Goal: Task Accomplishment & Management: Manage account settings

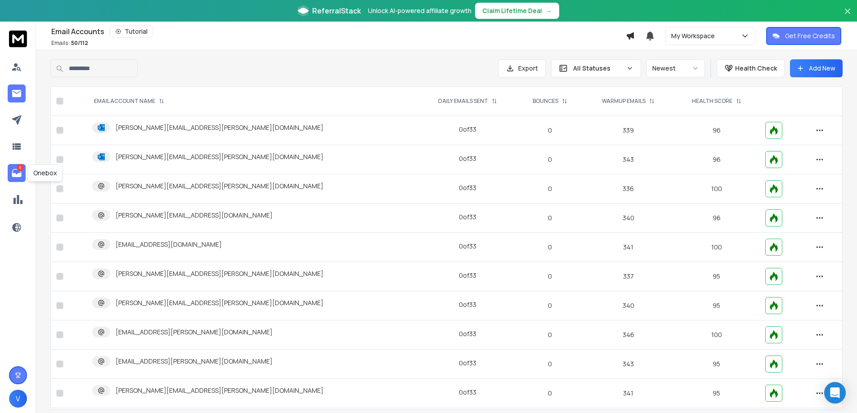
click at [18, 171] on icon at bounding box center [16, 173] width 11 height 11
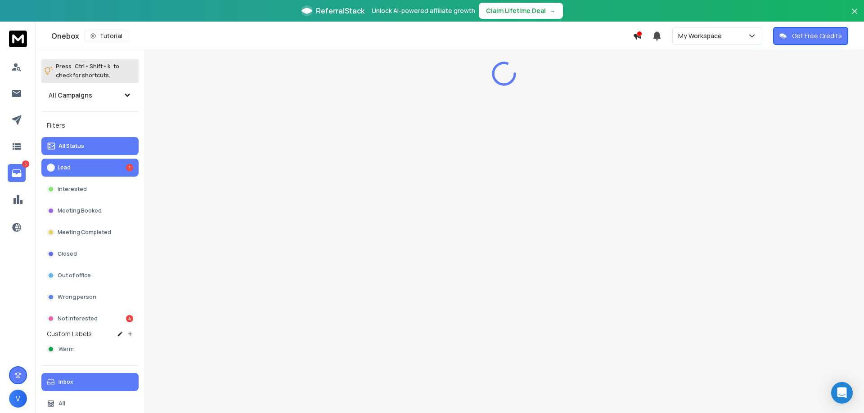
click at [98, 166] on button "Lead 1" at bounding box center [89, 168] width 97 height 18
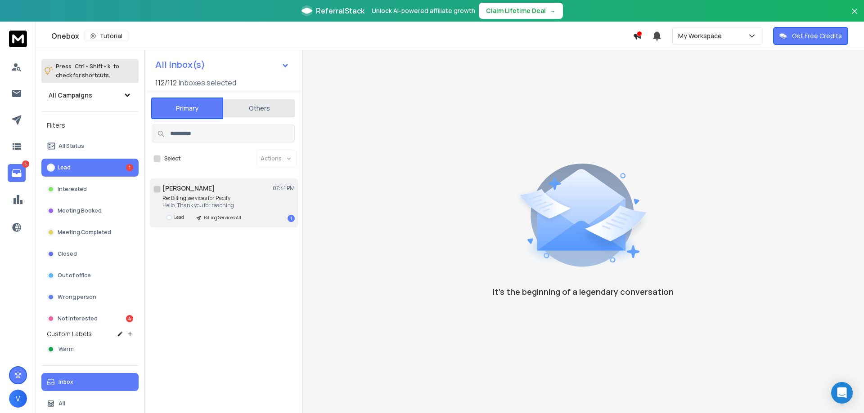
click at [244, 201] on p "Re: Billing services for Pacify" at bounding box center [207, 198] width 90 height 7
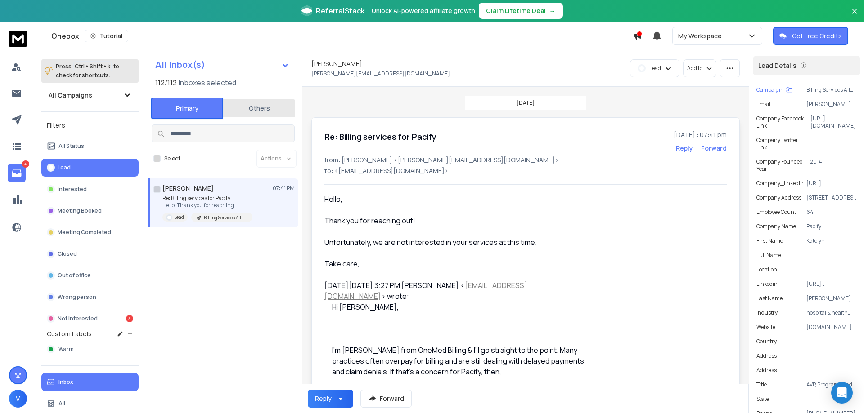
click at [670, 68] on icon at bounding box center [667, 68] width 7 height 7
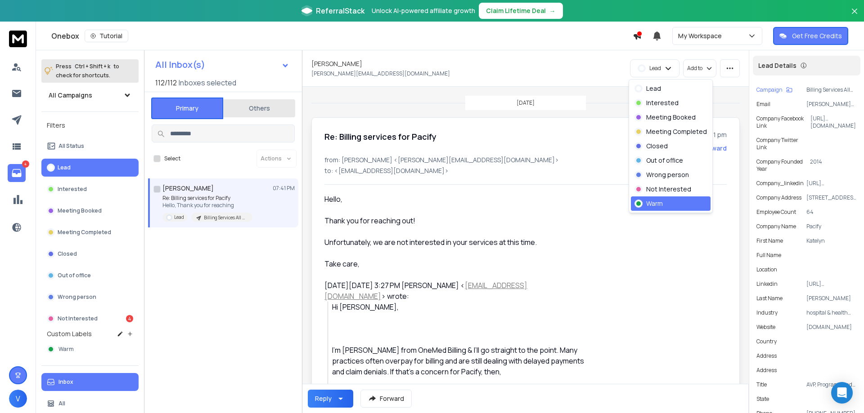
click at [651, 202] on p "Warm" at bounding box center [654, 203] width 17 height 9
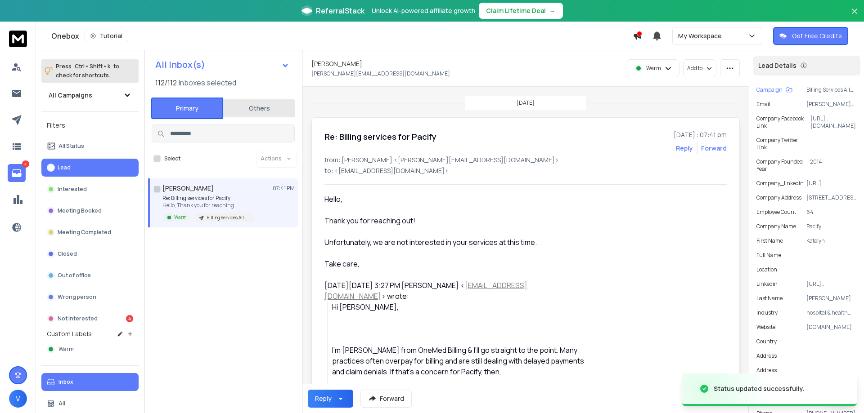
click at [102, 314] on button "Not Interested 4" at bounding box center [89, 319] width 97 height 18
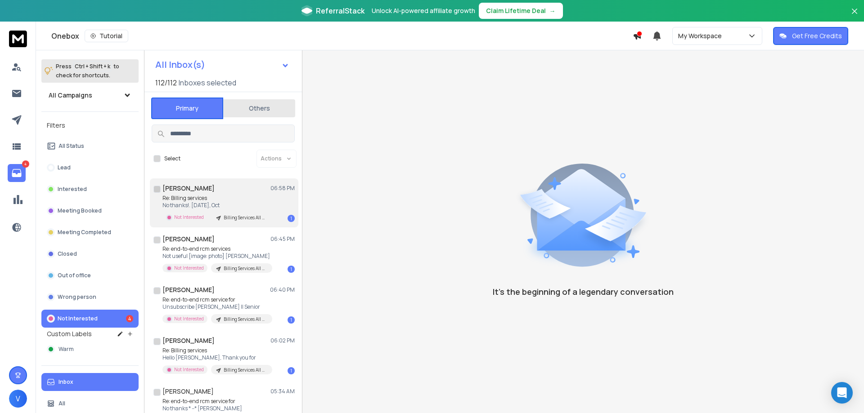
click at [231, 207] on p "No thanks!. On Mon, Oct" at bounding box center [216, 205] width 108 height 7
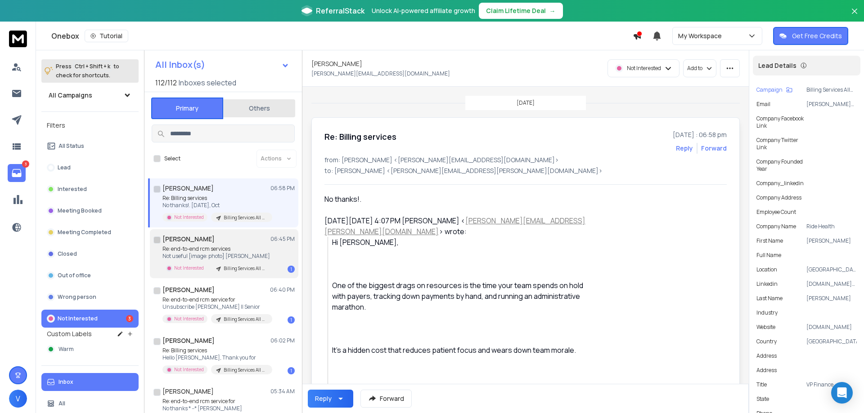
click at [221, 254] on p "Not useful [image: photo] Dana" at bounding box center [216, 256] width 108 height 7
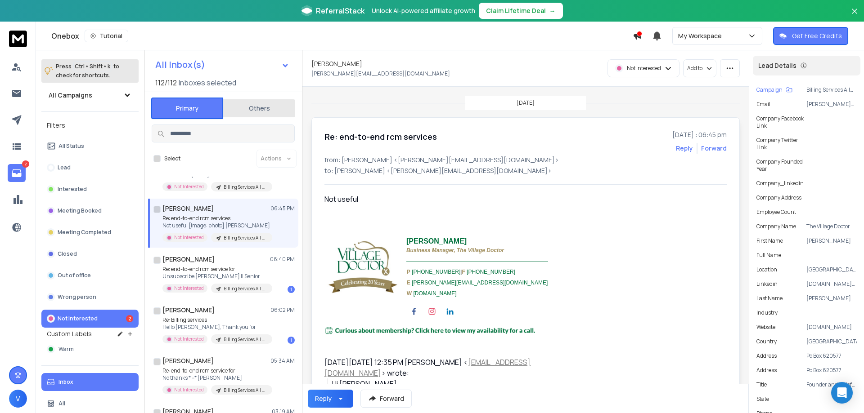
scroll to position [45, 0]
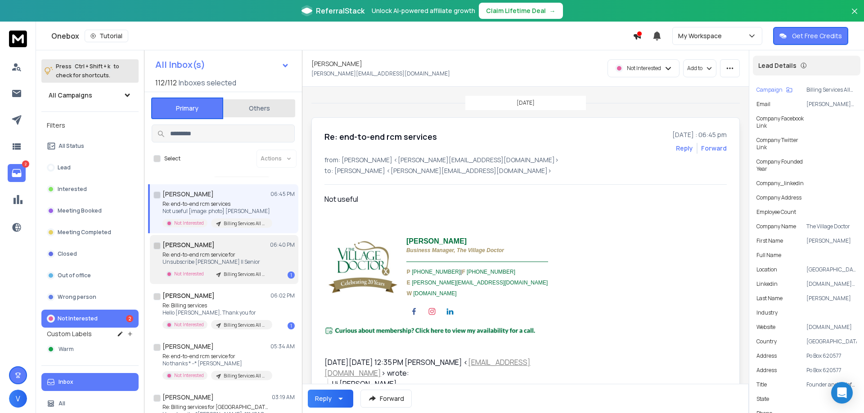
click at [218, 250] on div "David Stringfellow 06:40 PM Re: end-to-end rcm service for Unsubscribe David St…" at bounding box center [228, 260] width 132 height 38
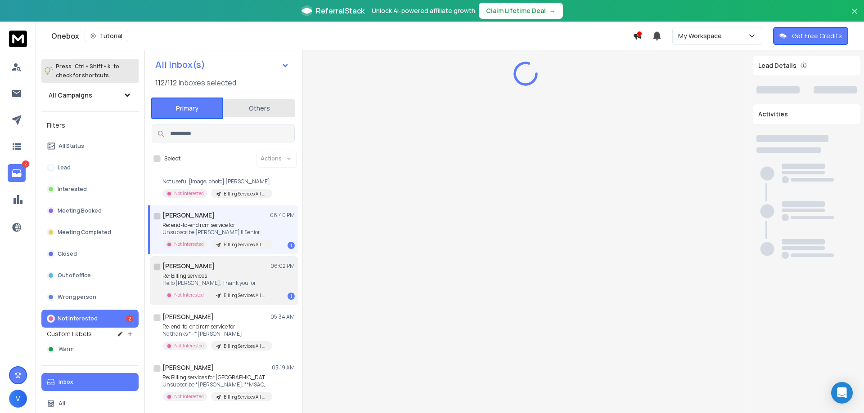
scroll to position [90, 0]
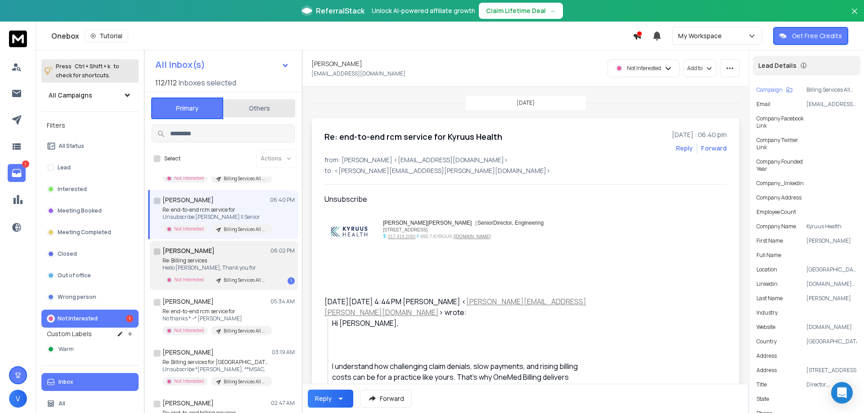
click at [219, 256] on div "Sean Taylor 06:02 PM Re: Billing services Hello Charlotte, Thank you for Not In…" at bounding box center [228, 266] width 132 height 38
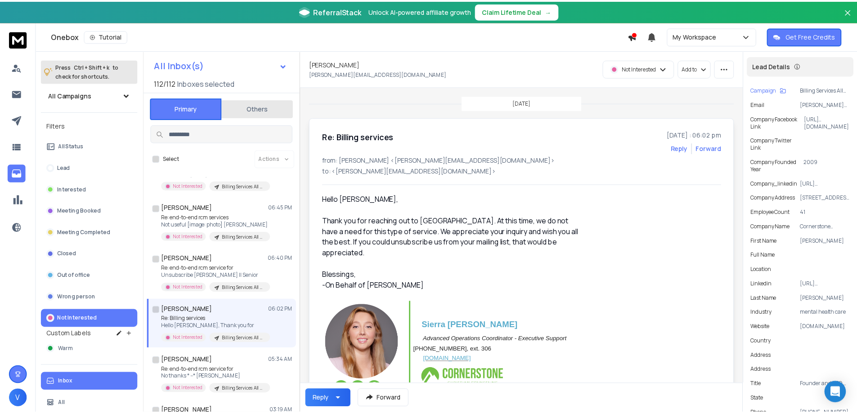
scroll to position [0, 0]
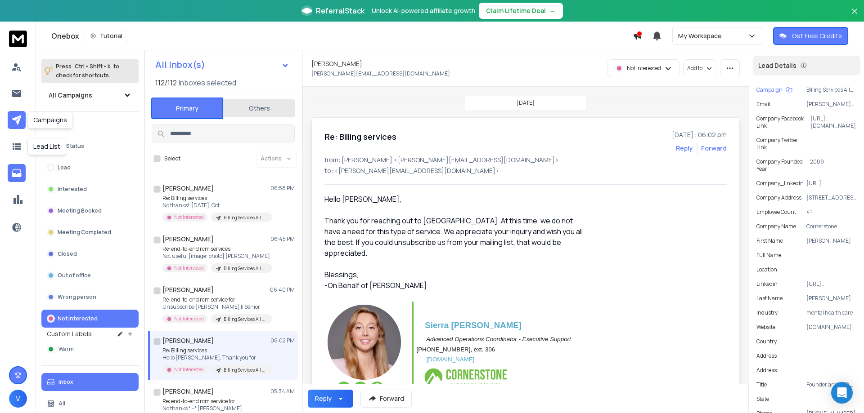
click at [18, 126] on link at bounding box center [17, 120] width 18 height 18
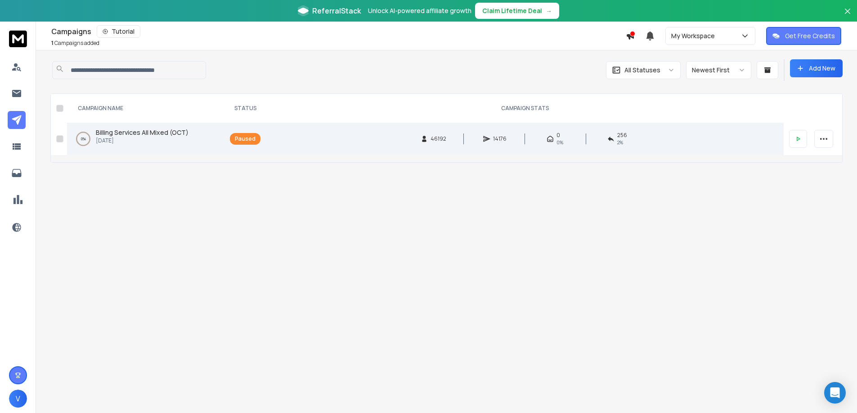
click at [155, 135] on span "Billing Services All Mixed (OCT)" at bounding box center [142, 132] width 93 height 9
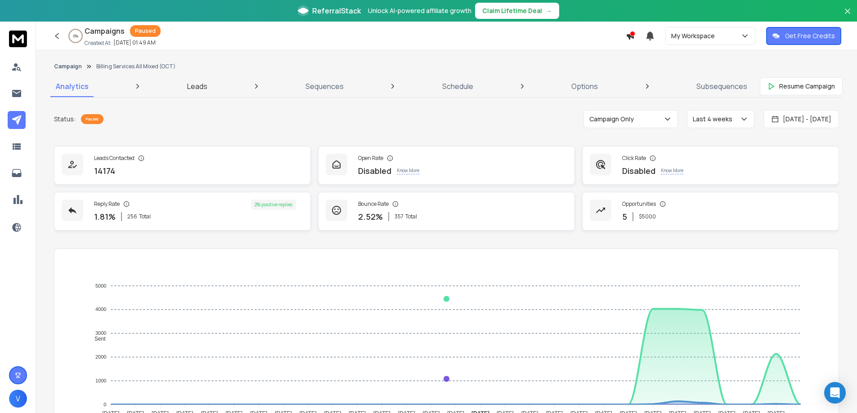
click at [200, 89] on p "Leads" at bounding box center [197, 86] width 20 height 11
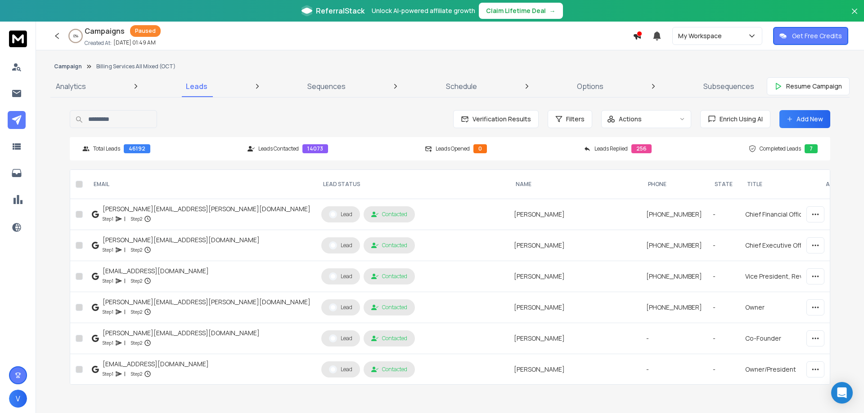
click at [856, 9] on icon "Close banner" at bounding box center [854, 11] width 5 height 5
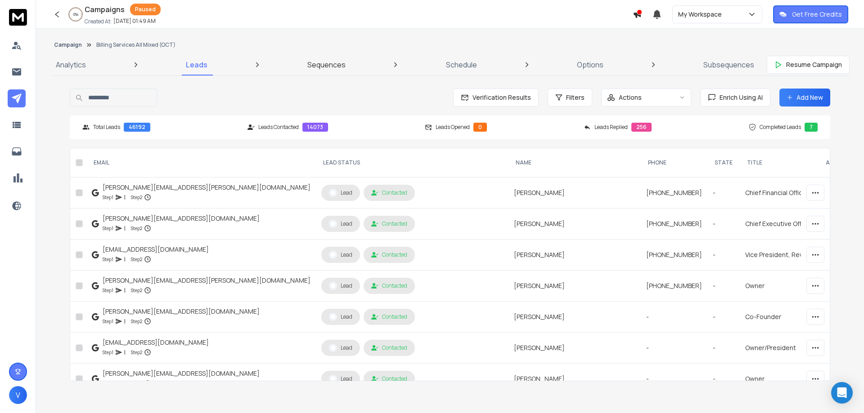
click at [317, 68] on p "Sequences" at bounding box center [326, 64] width 38 height 11
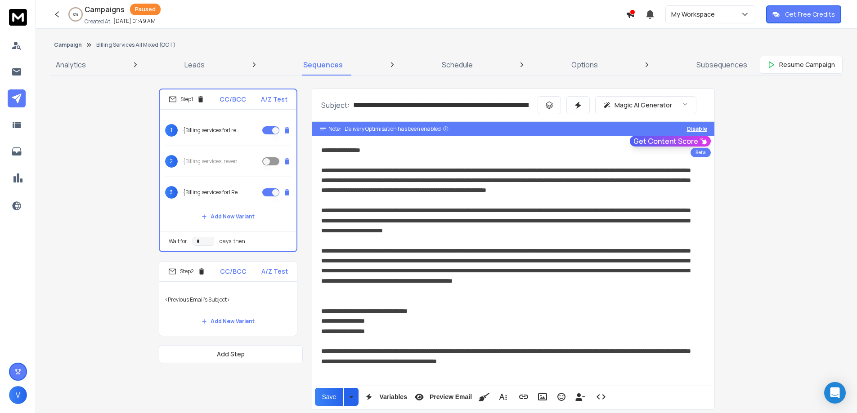
click at [238, 304] on p "<Previous Email's Subject>" at bounding box center [228, 299] width 127 height 25
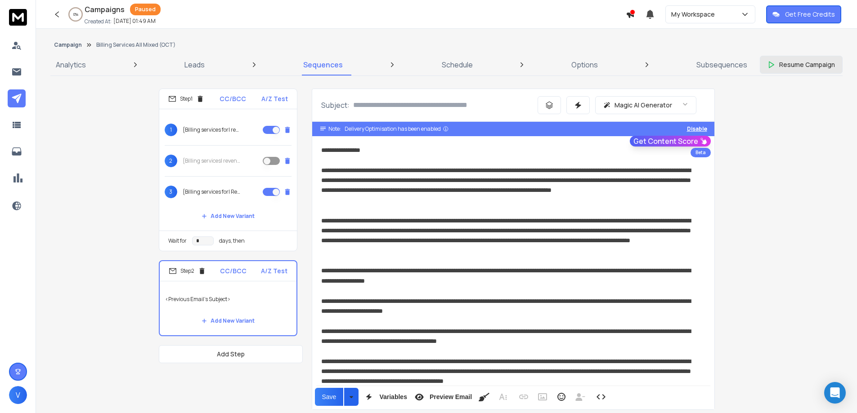
click at [789, 67] on button "Resume Campaign" at bounding box center [801, 65] width 83 height 18
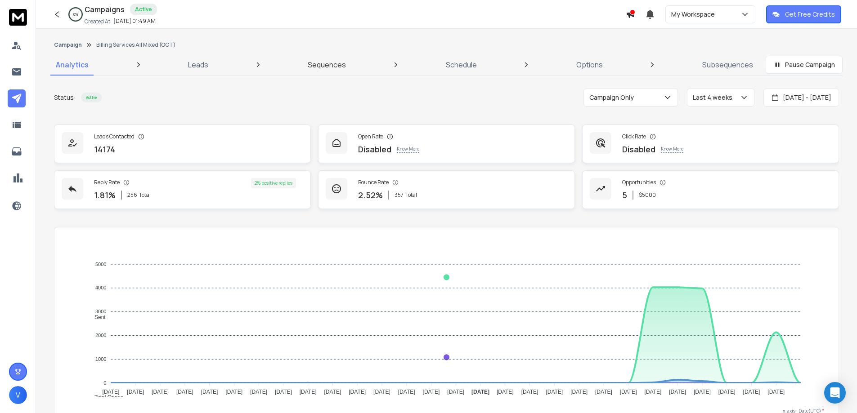
click at [340, 67] on p "Sequences" at bounding box center [327, 64] width 38 height 11
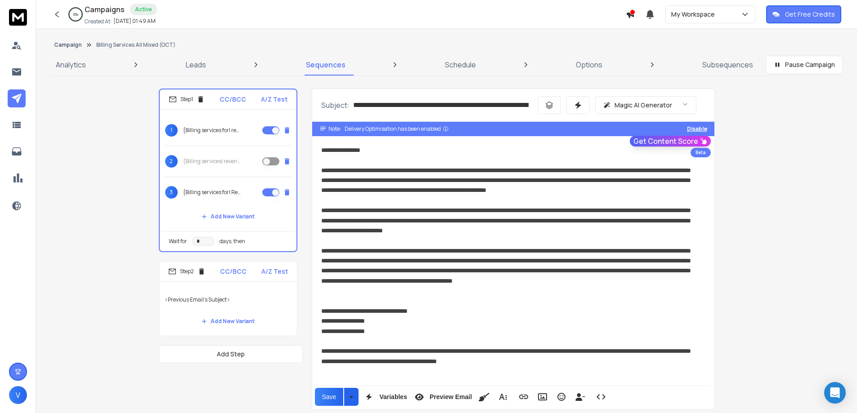
click at [219, 300] on p "<Previous Email's Subject>" at bounding box center [228, 299] width 127 height 25
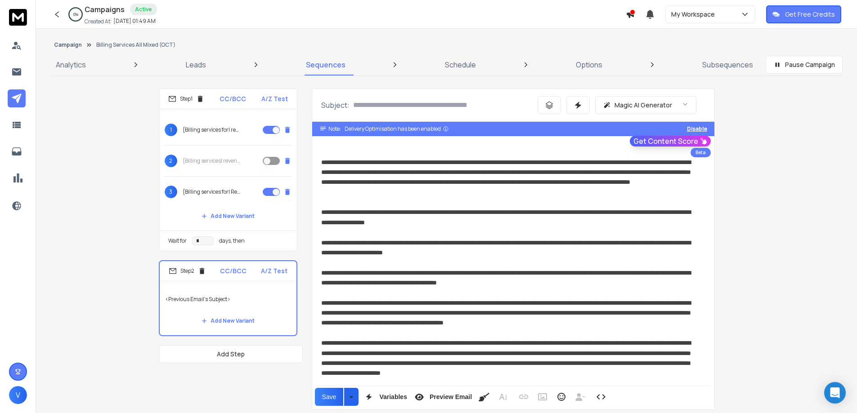
scroll to position [224, 0]
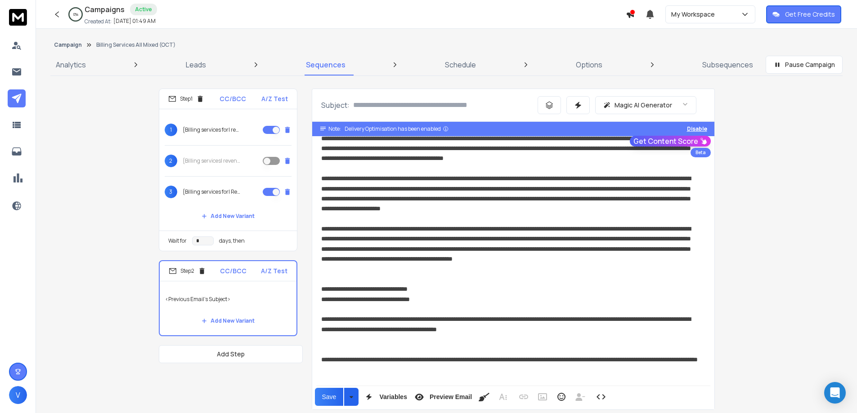
click at [380, 301] on div "**********" at bounding box center [509, 300] width 377 height 10
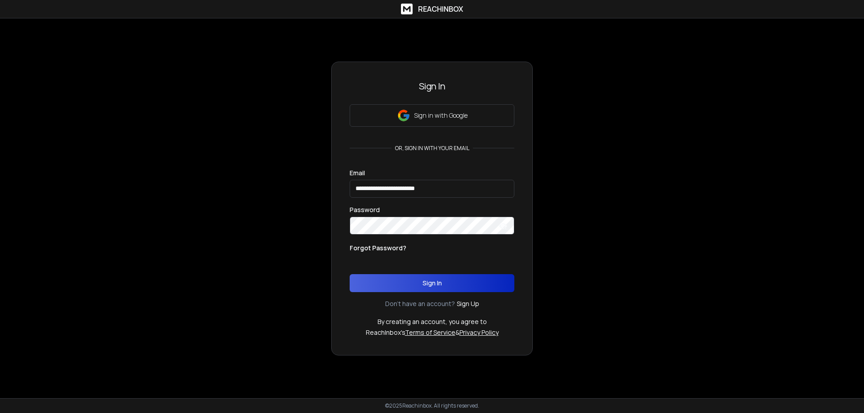
click at [461, 191] on input "**********" at bounding box center [432, 189] width 165 height 18
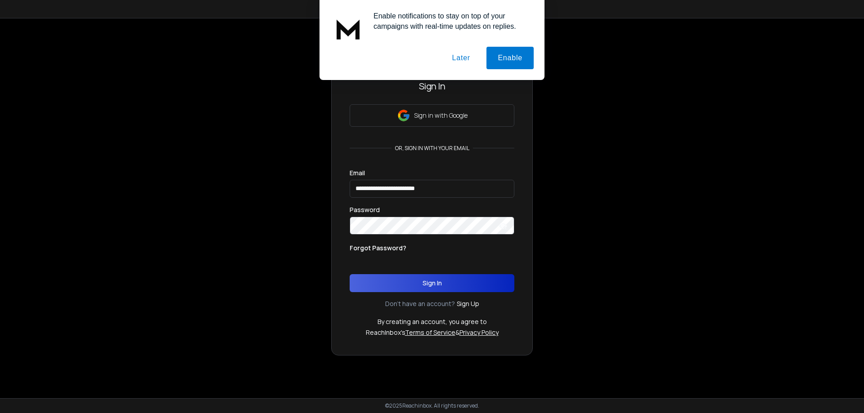
type input "**********"
click at [420, 283] on button "Sign In" at bounding box center [432, 283] width 165 height 18
drag, startPoint x: 461, startPoint y: 50, endPoint x: 467, endPoint y: 63, distance: 14.5
click at [461, 50] on button "Later" at bounding box center [460, 58] width 40 height 22
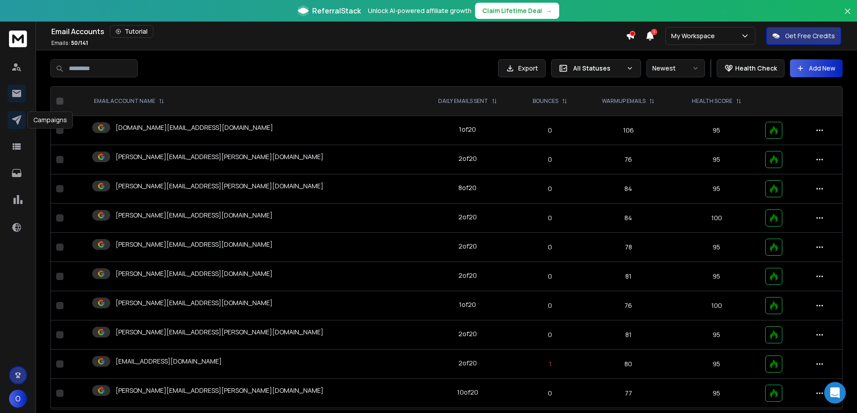
click at [22, 119] on icon at bounding box center [16, 120] width 11 height 11
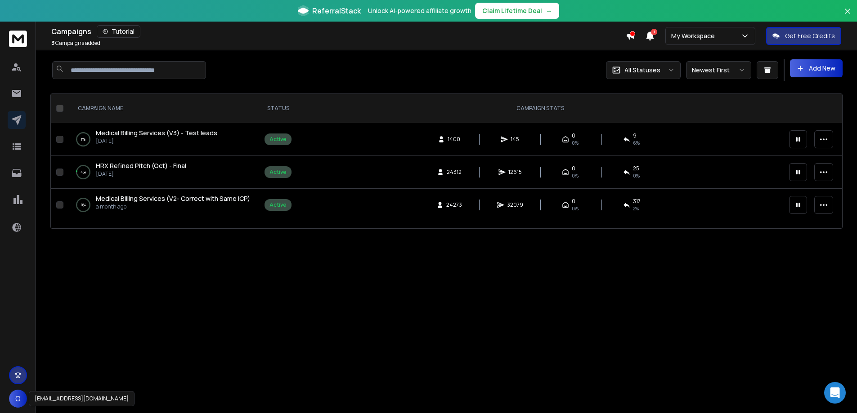
click at [20, 393] on span "O" at bounding box center [18, 399] width 18 height 18
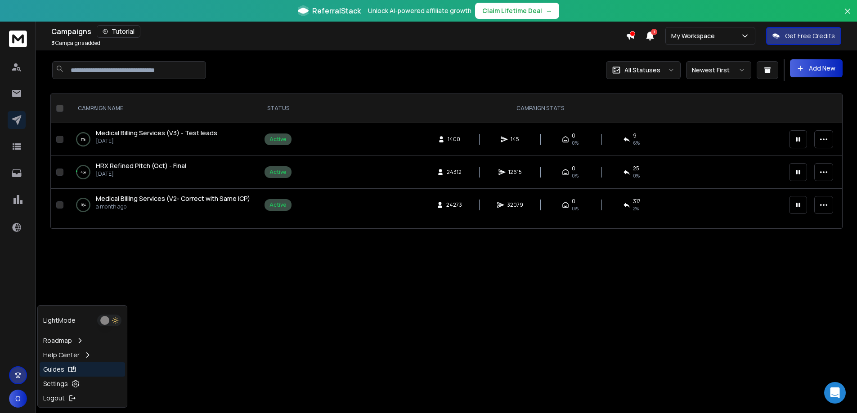
click at [116, 318] on icon at bounding box center [115, 320] width 7 height 7
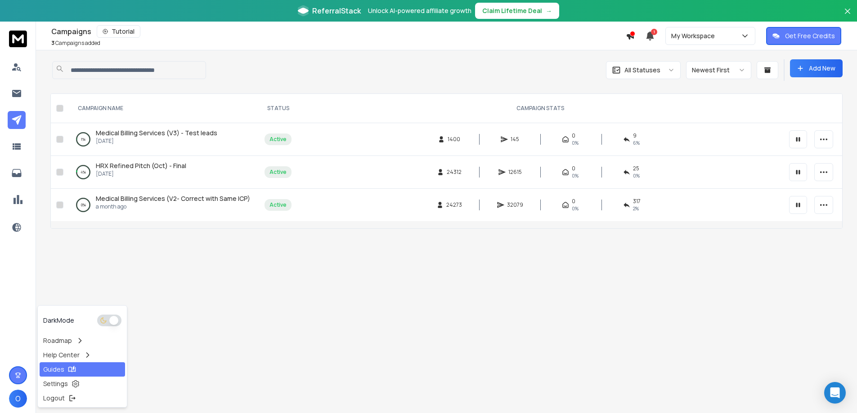
drag, startPoint x: 254, startPoint y: 275, endPoint x: 242, endPoint y: 275, distance: 12.6
click at [250, 275] on div "Campaigns 3 Campaigns Added All Statuses Newest First Add New CAMPAIGN NAME STA…" at bounding box center [446, 265] width 792 height 413
drag, startPoint x: 27, startPoint y: 395, endPoint x: 63, endPoint y: 394, distance: 36.5
click at [31, 395] on div "O" at bounding box center [18, 219] width 36 height 395
drag, startPoint x: 15, startPoint y: 399, endPoint x: 36, endPoint y: 397, distance: 20.8
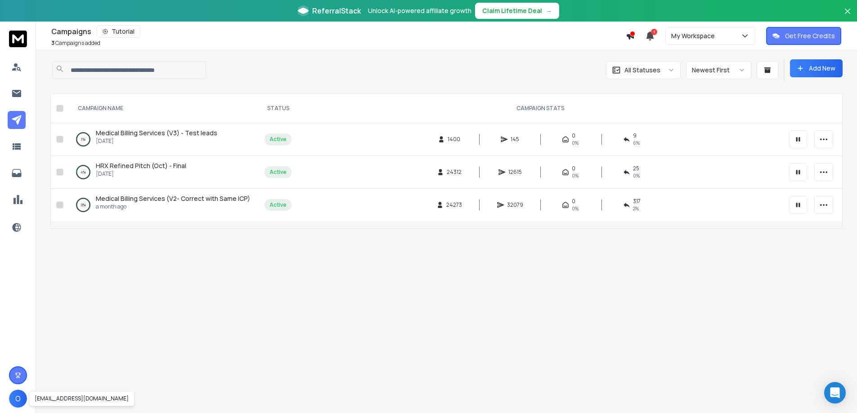
click at [19, 400] on span "O" at bounding box center [18, 399] width 18 height 18
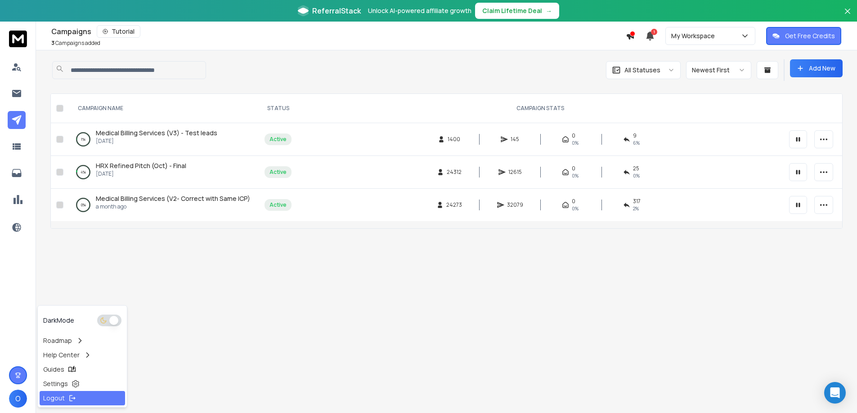
click at [68, 395] on icon at bounding box center [72, 399] width 8 height 8
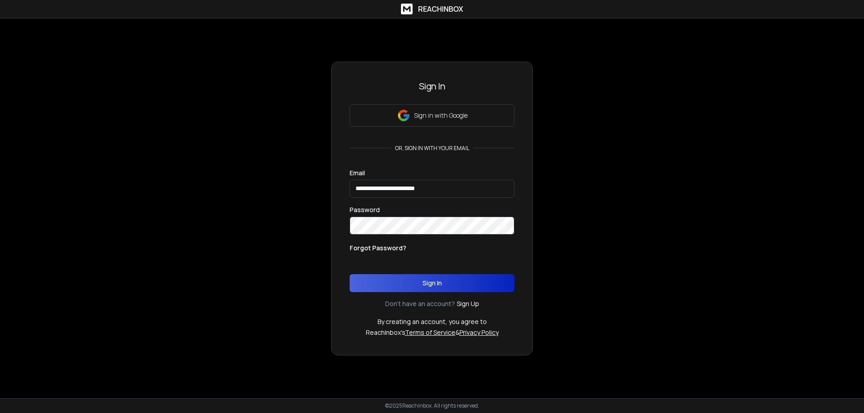
drag, startPoint x: 439, startPoint y: 188, endPoint x: 443, endPoint y: 192, distance: 5.7
click at [439, 188] on input "**********" at bounding box center [432, 189] width 165 height 18
type input "**********"
click at [444, 283] on button "Sign In" at bounding box center [432, 283] width 165 height 18
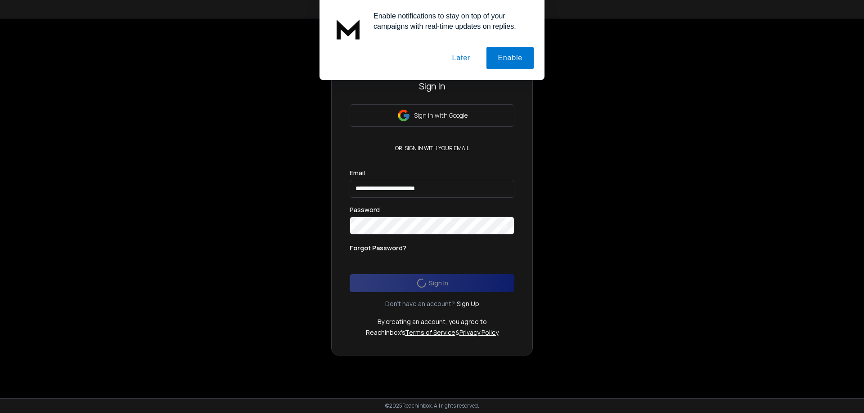
click at [467, 60] on button "Later" at bounding box center [460, 58] width 40 height 22
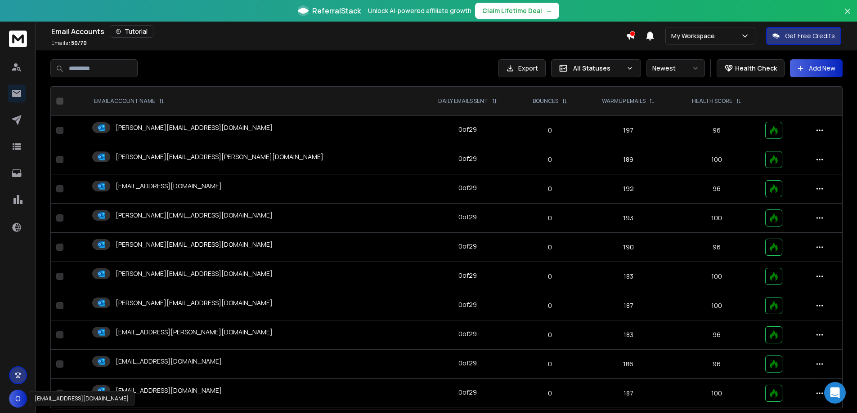
click at [18, 401] on span "O" at bounding box center [18, 399] width 18 height 18
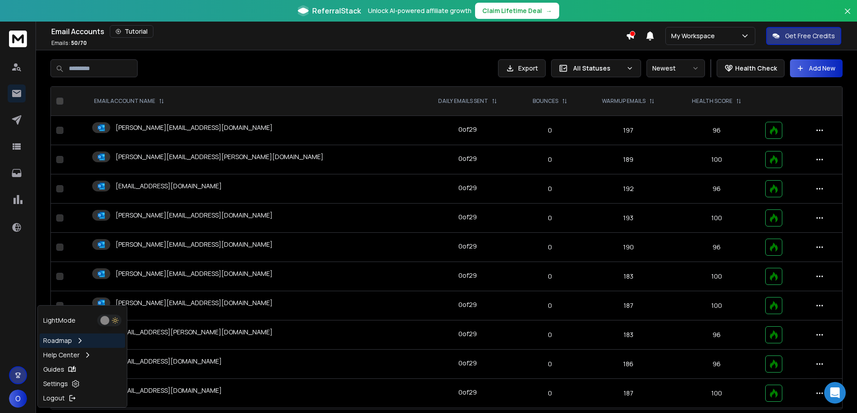
click at [105, 320] on button "button" at bounding box center [109, 321] width 24 height 12
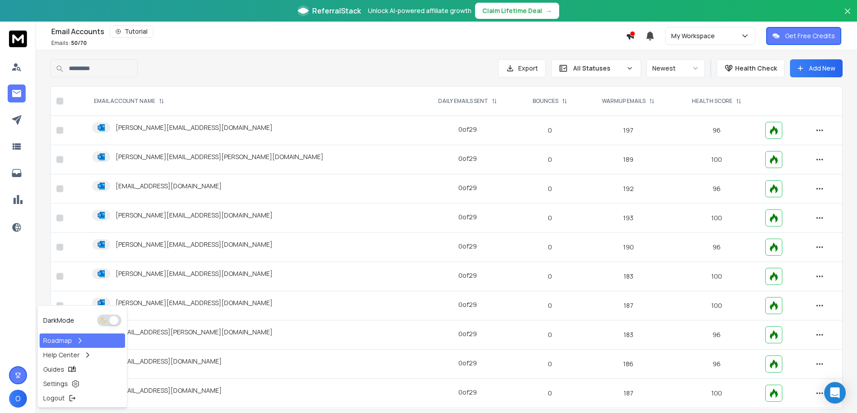
click at [10, 282] on div "O" at bounding box center [18, 219] width 36 height 395
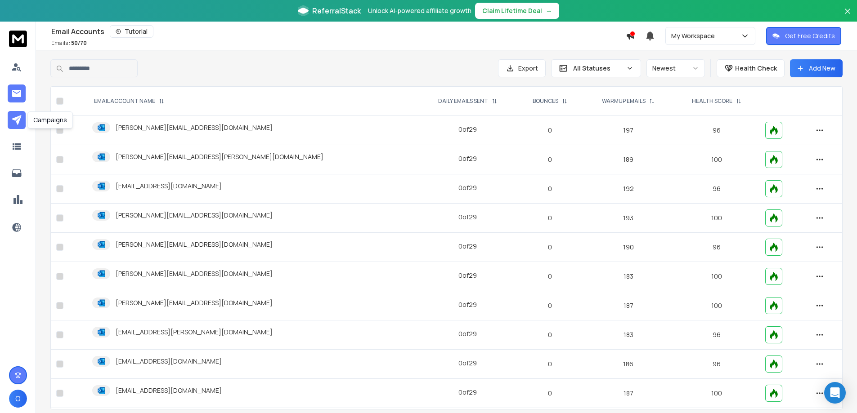
click at [16, 112] on link at bounding box center [17, 120] width 18 height 18
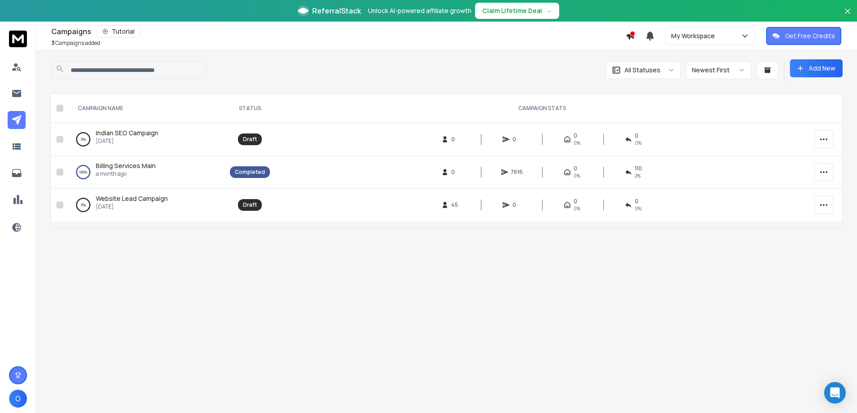
click at [334, 82] on div "Campaigns 3 Campaigns Added All Statuses Newest First Add New CAMPAIGN NAME STA…" at bounding box center [446, 265] width 792 height 413
click at [22, 93] on link at bounding box center [17, 94] width 18 height 18
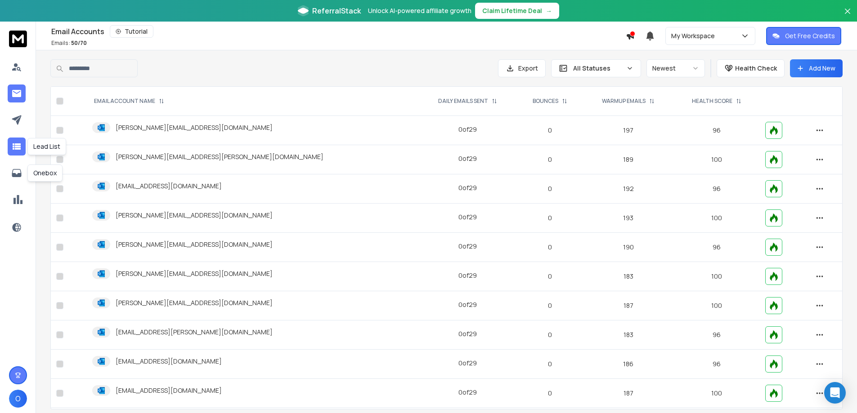
click at [18, 146] on icon at bounding box center [17, 147] width 8 height 6
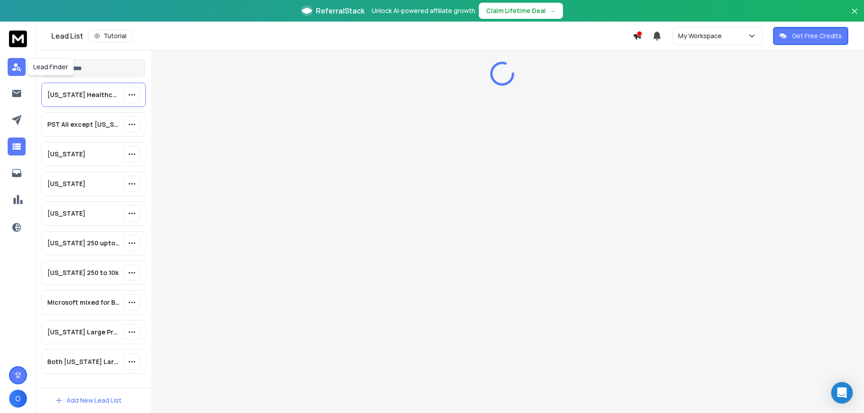
click at [17, 66] on circle at bounding box center [16, 65] width 4 height 4
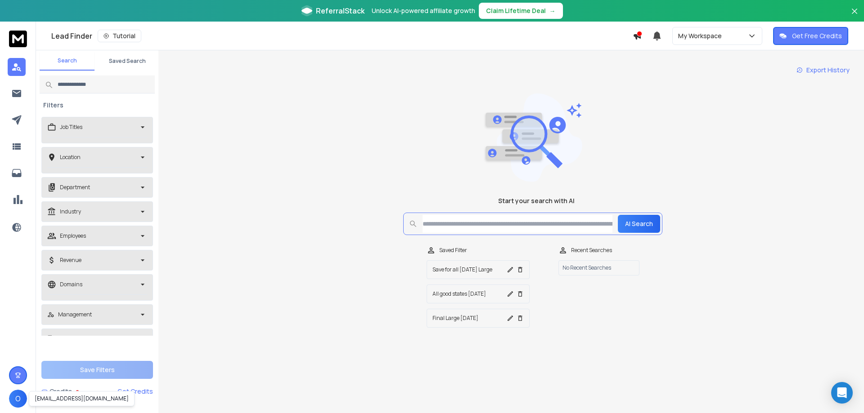
click at [17, 396] on span "O" at bounding box center [18, 399] width 18 height 18
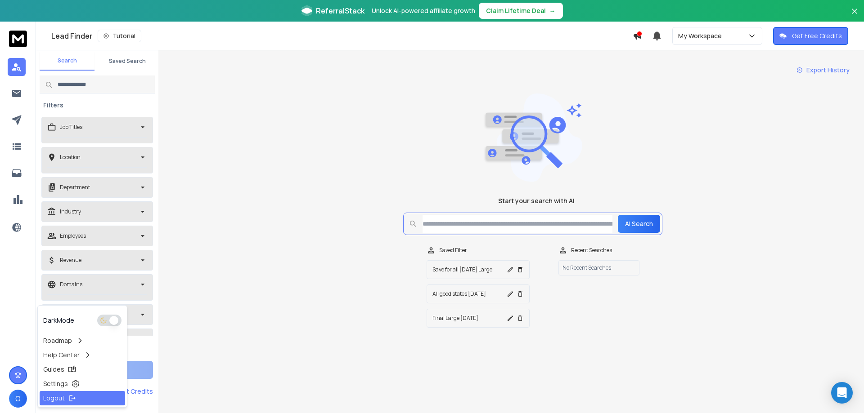
click at [47, 396] on p "Logout" at bounding box center [54, 398] width 22 height 9
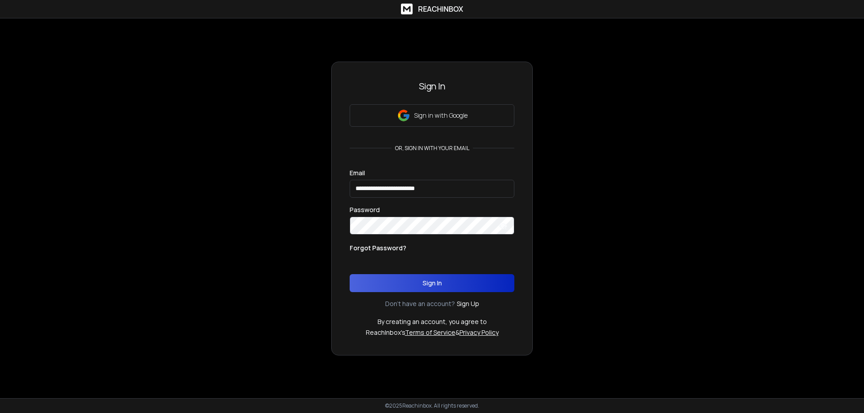
drag, startPoint x: 453, startPoint y: 191, endPoint x: 455, endPoint y: 196, distance: 5.3
click at [453, 191] on input "**********" at bounding box center [432, 189] width 165 height 18
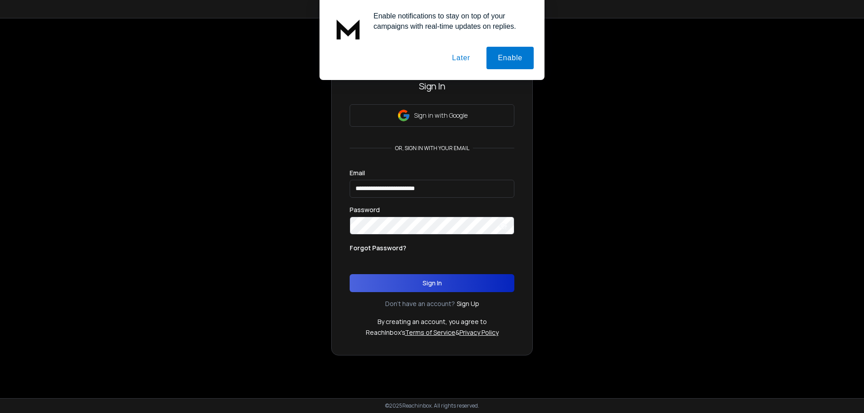
type input "**********"
click at [427, 287] on button "Sign In" at bounding box center [432, 283] width 165 height 18
click at [458, 58] on button "Later" at bounding box center [460, 58] width 40 height 22
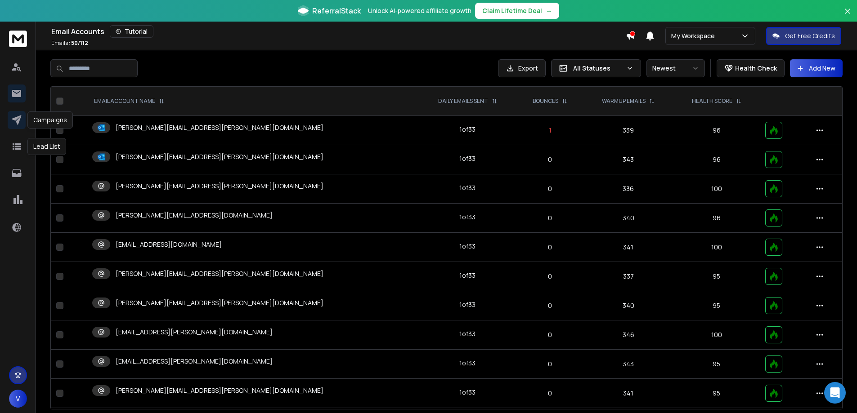
click at [23, 118] on link at bounding box center [17, 120] width 18 height 18
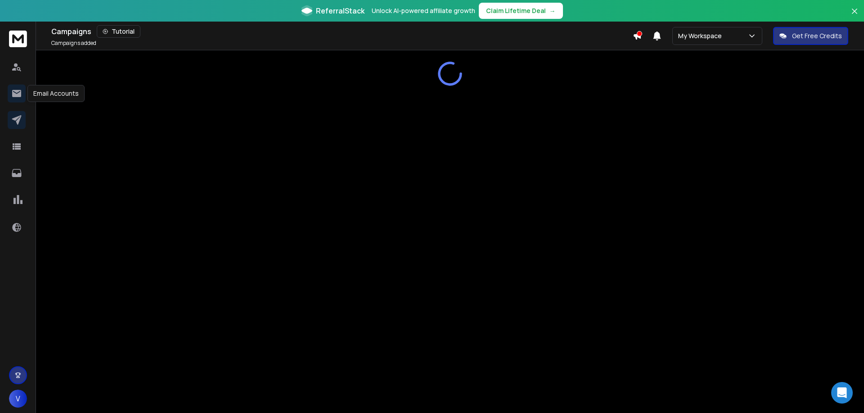
click at [11, 91] on icon at bounding box center [16, 93] width 11 height 11
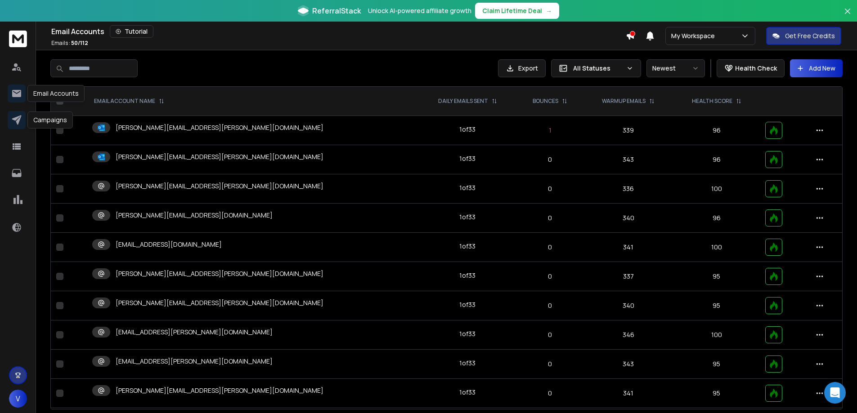
click at [23, 121] on link at bounding box center [17, 120] width 18 height 18
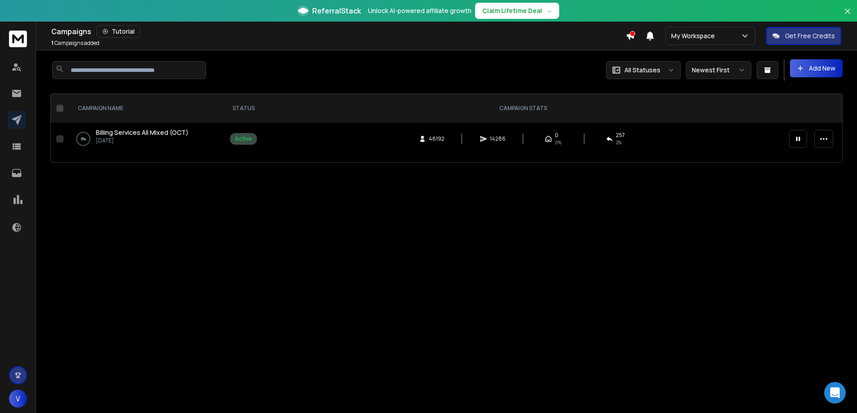
click at [851, 13] on icon "Close banner" at bounding box center [848, 11] width 8 height 8
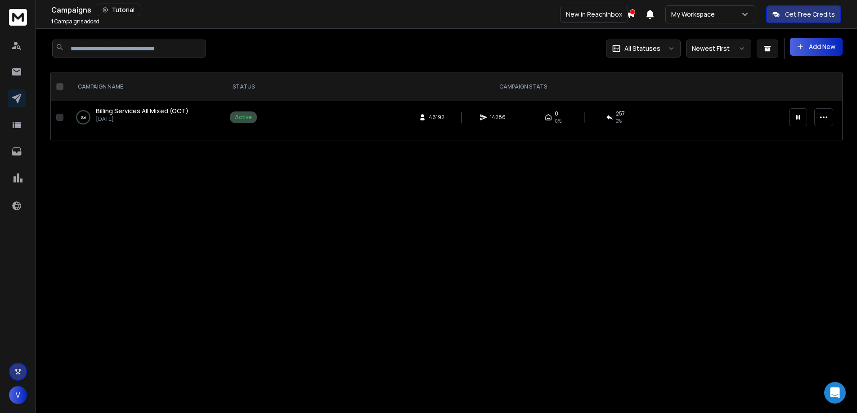
click at [630, 14] on icon at bounding box center [630, 14] width 7 height 7
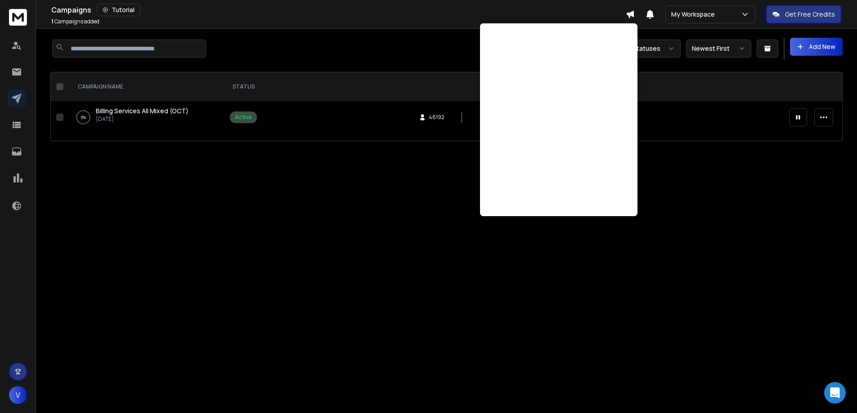
click at [422, 163] on div "Campaigns 1 Campaigns Added All Statuses Newest First Add New CAMPAIGN NAME STA…" at bounding box center [446, 244] width 792 height 413
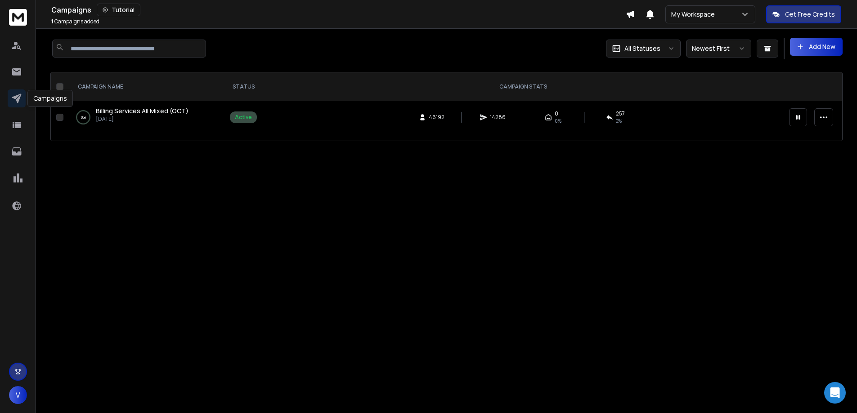
click at [18, 95] on icon at bounding box center [16, 98] width 9 height 9
click at [18, 71] on icon at bounding box center [16, 71] width 9 height 7
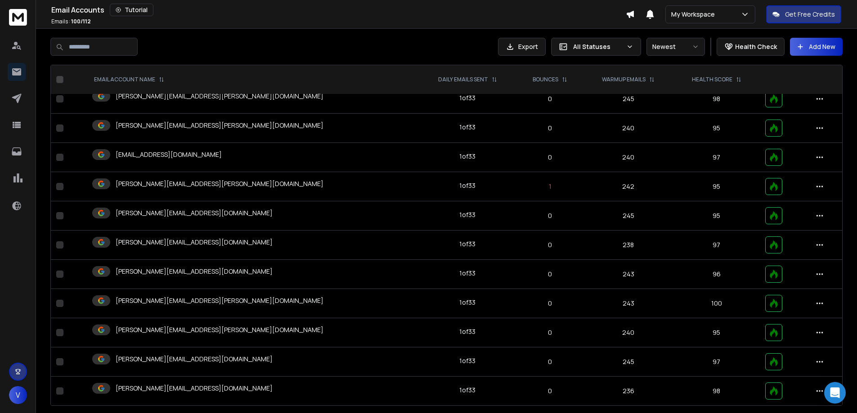
scroll to position [2252, 0]
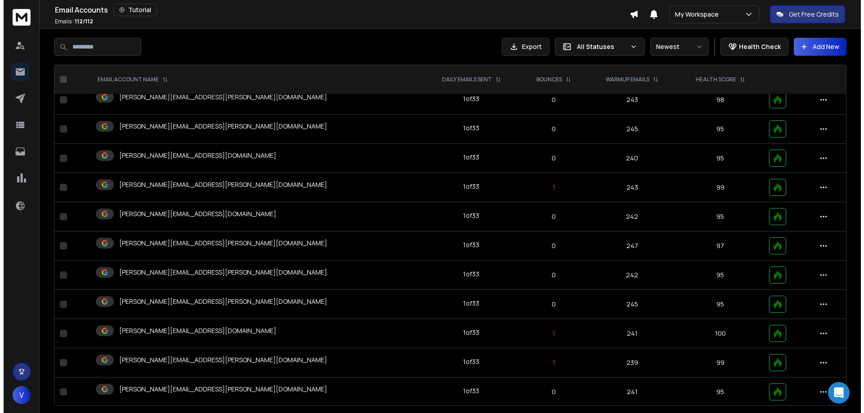
scroll to position [2971, 0]
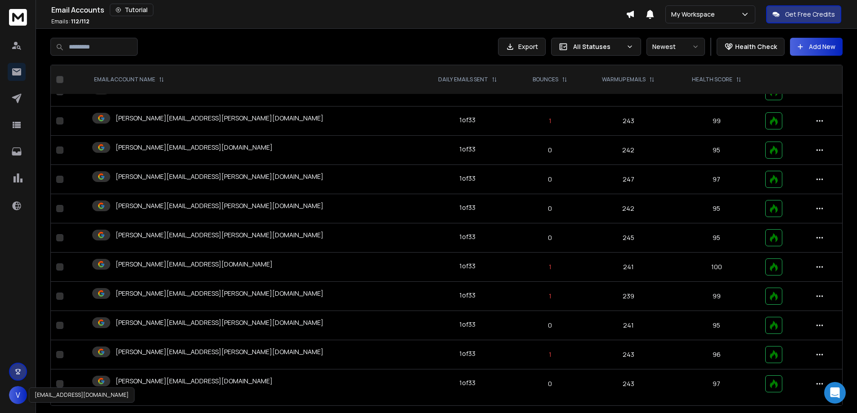
click at [23, 395] on span "V" at bounding box center [18, 395] width 18 height 18
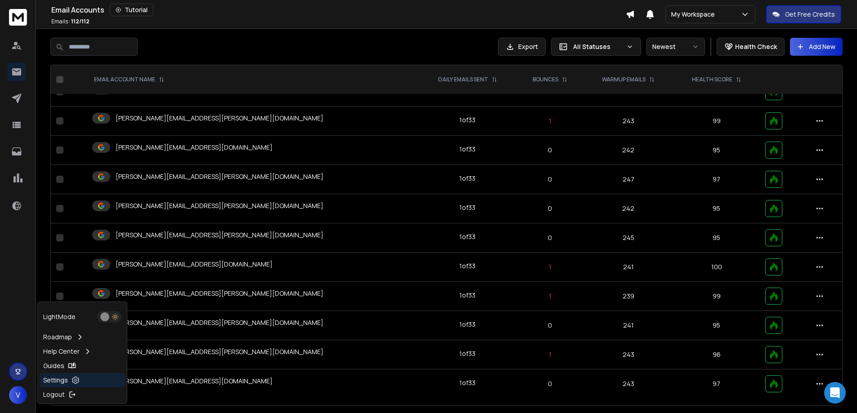
click at [49, 379] on p "Settings" at bounding box center [55, 380] width 25 height 9
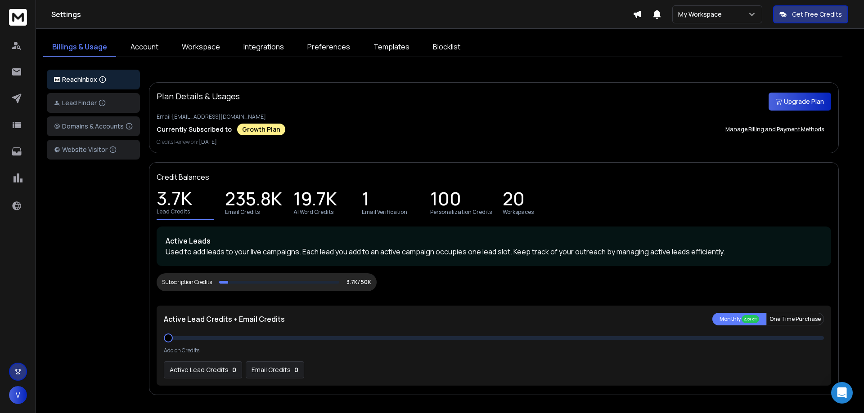
click at [102, 192] on div "ReachInbox Lead Finder Domains & Accounts Website Visitor Plan Details & Usages…" at bounding box center [443, 234] width 792 height 328
click at [19, 126] on icon at bounding box center [17, 125] width 8 height 6
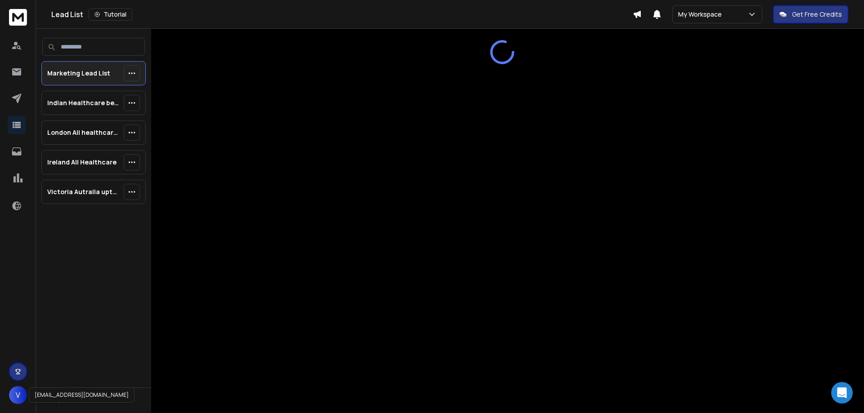
click at [19, 394] on span "V" at bounding box center [18, 395] width 18 height 18
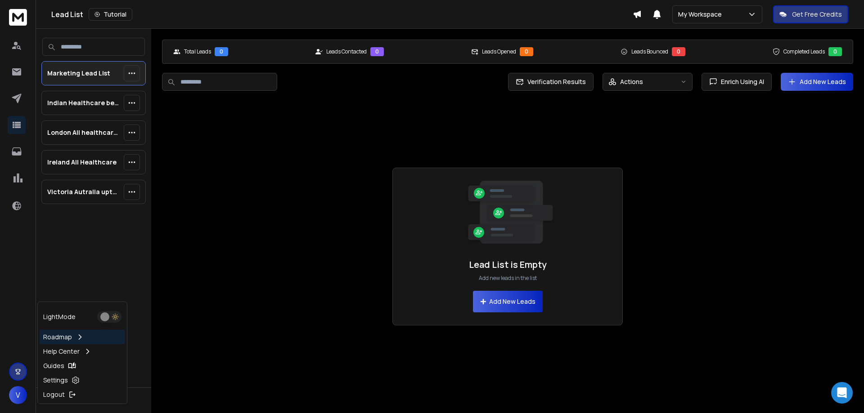
click at [106, 314] on button "button" at bounding box center [109, 317] width 24 height 12
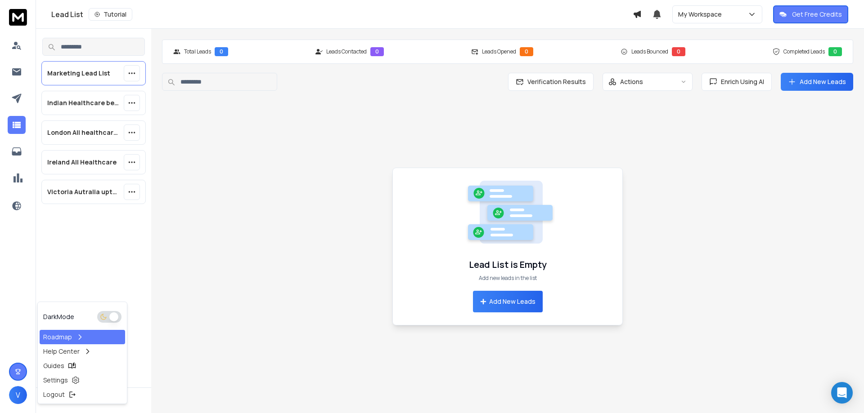
click at [81, 224] on div "Marketing Lead List Indian Healthcare below 25 all London All healthcare under …" at bounding box center [93, 219] width 115 height 316
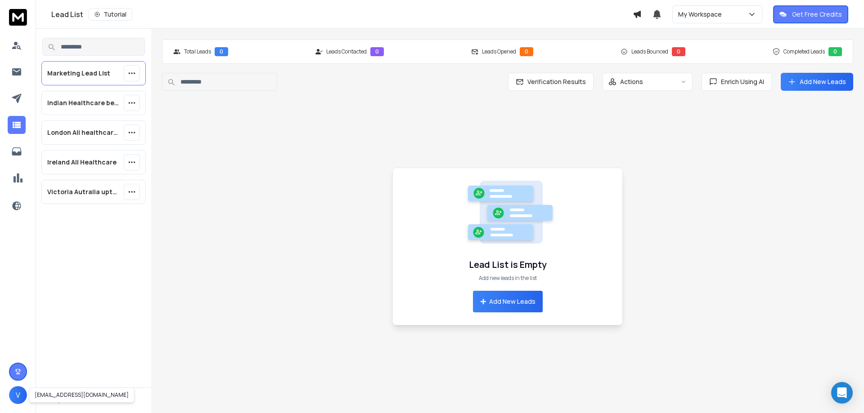
click at [24, 392] on span "V" at bounding box center [18, 395] width 18 height 18
click at [63, 381] on p "Settings" at bounding box center [55, 380] width 25 height 9
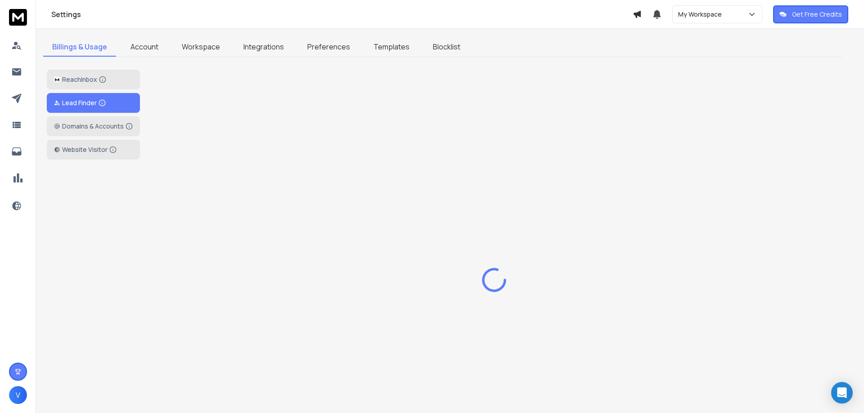
click at [82, 103] on button "Lead Finder" at bounding box center [93, 103] width 93 height 20
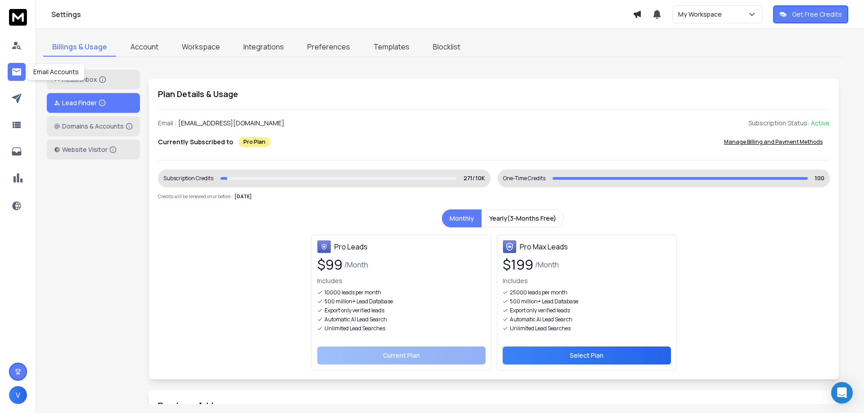
click at [12, 72] on icon at bounding box center [16, 71] width 9 height 7
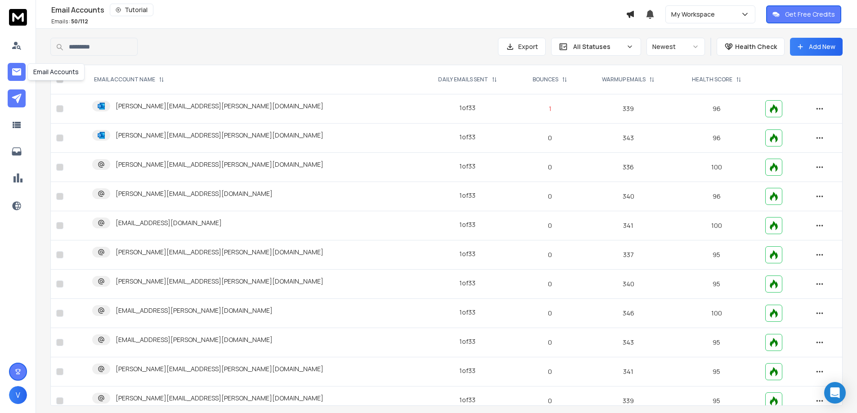
click at [13, 98] on icon at bounding box center [16, 98] width 9 height 9
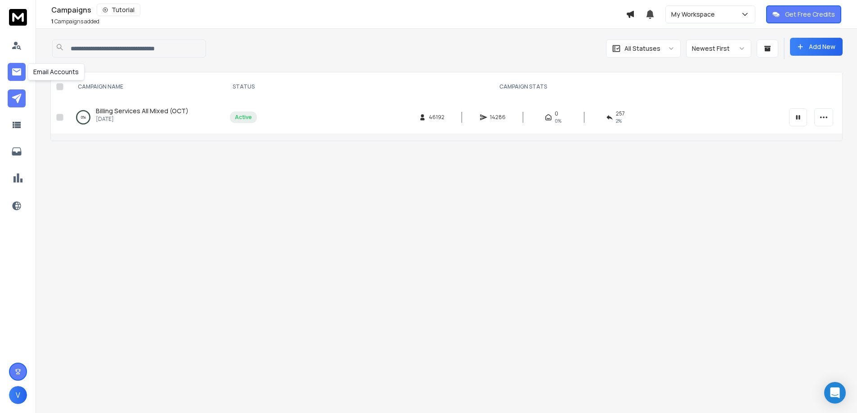
click at [17, 68] on icon at bounding box center [16, 71] width 9 height 7
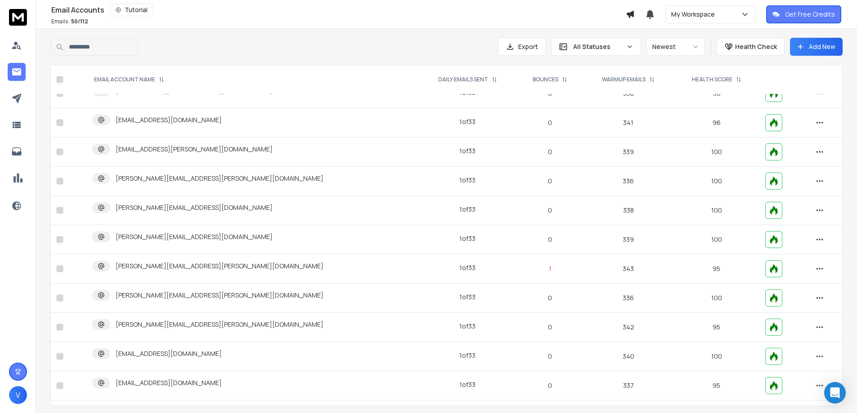
scroll to position [720, 0]
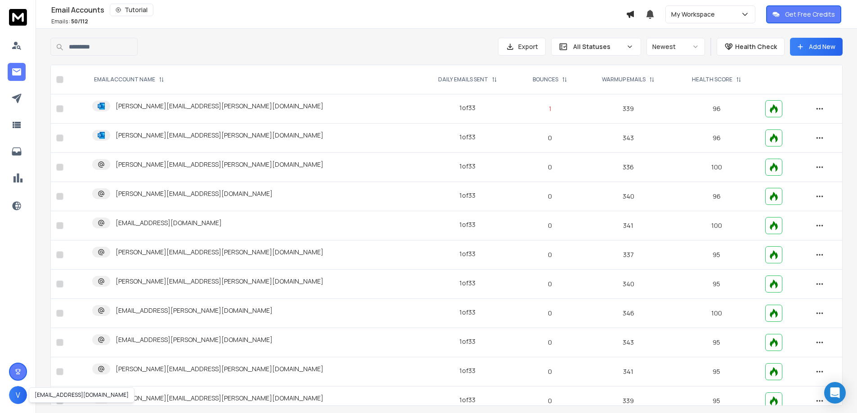
click at [20, 393] on span "V" at bounding box center [18, 395] width 18 height 18
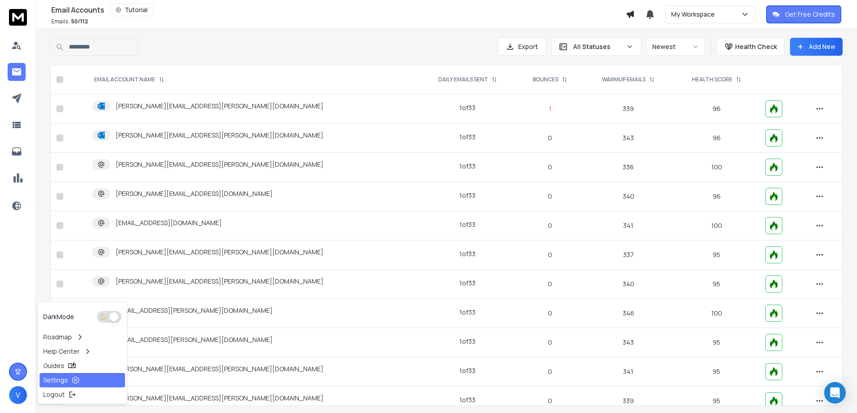
click at [55, 383] on p "Settings" at bounding box center [55, 380] width 25 height 9
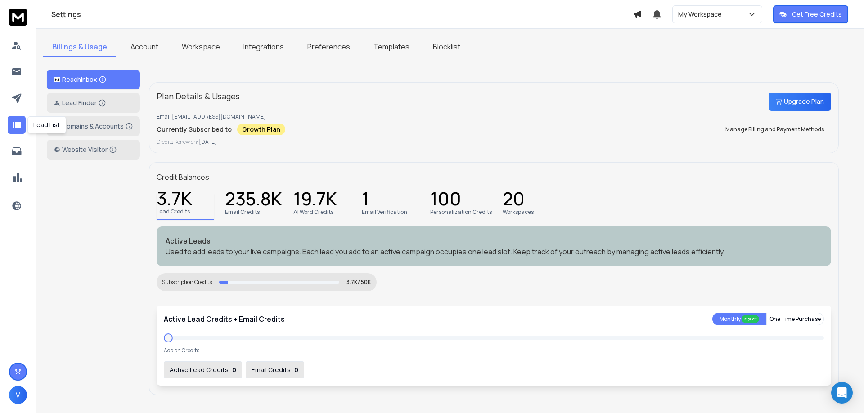
click at [14, 130] on icon at bounding box center [16, 125] width 11 height 11
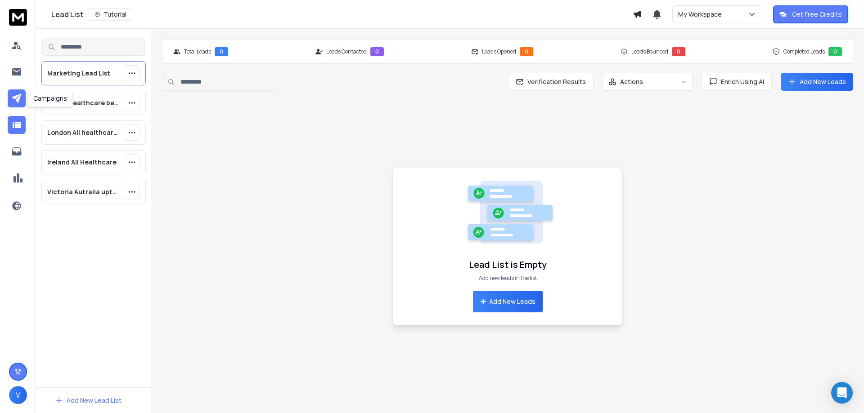
click at [18, 98] on icon at bounding box center [16, 98] width 9 height 9
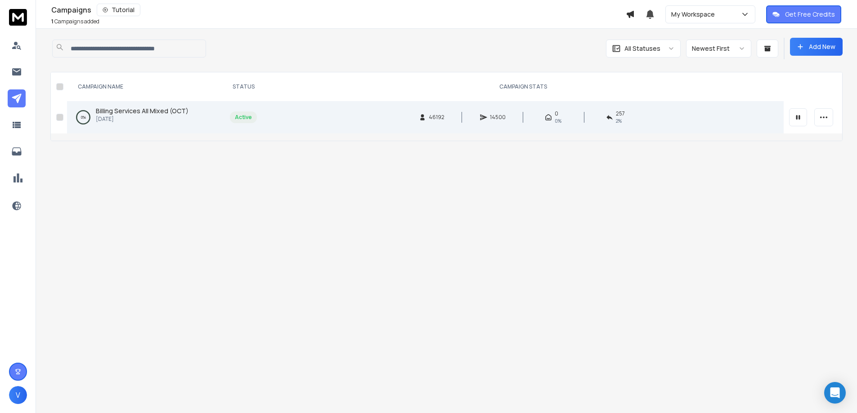
click at [378, 123] on div "46192 14500 0 0% 257 2 %" at bounding box center [523, 117] width 511 height 14
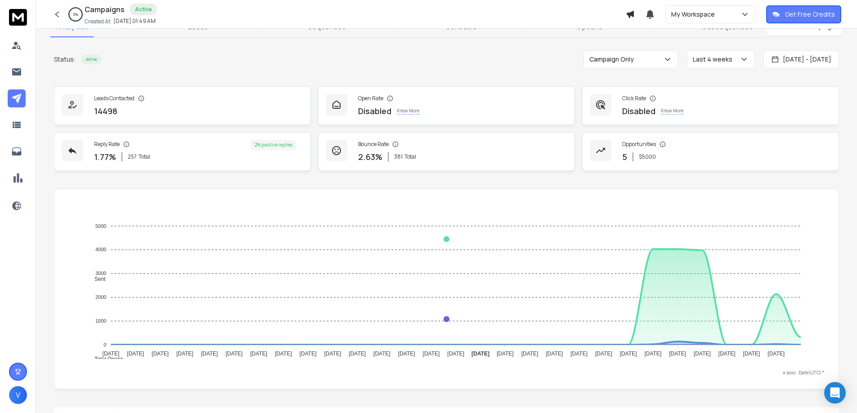
scroll to position [223, 0]
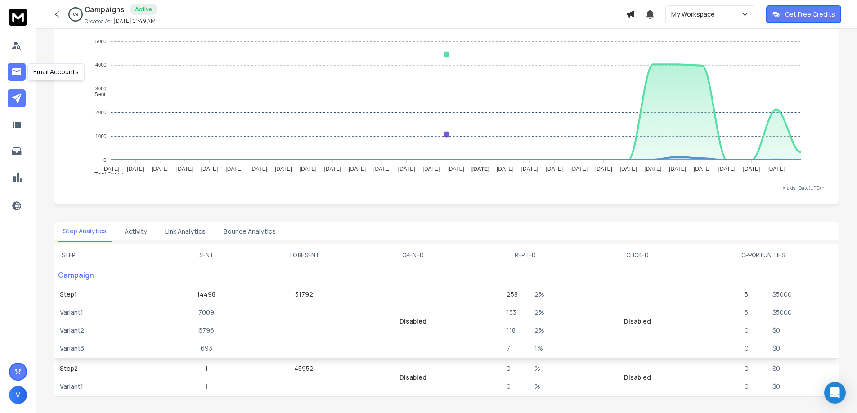
click at [14, 70] on icon at bounding box center [16, 71] width 9 height 7
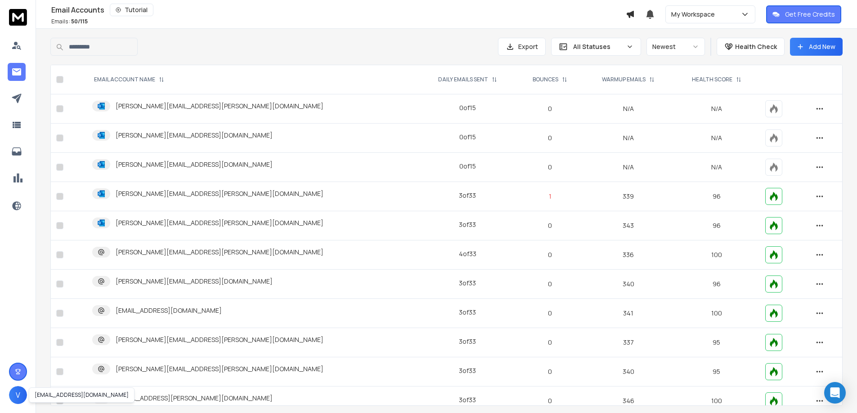
click at [18, 392] on span "V" at bounding box center [18, 395] width 18 height 18
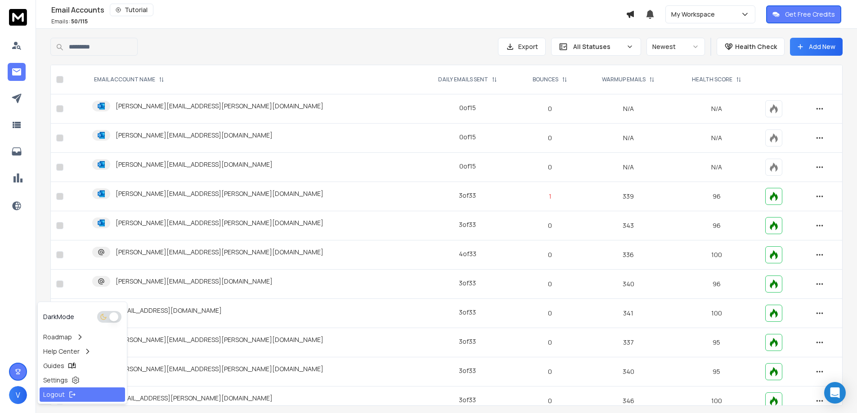
click at [54, 395] on p "Logout" at bounding box center [54, 395] width 22 height 9
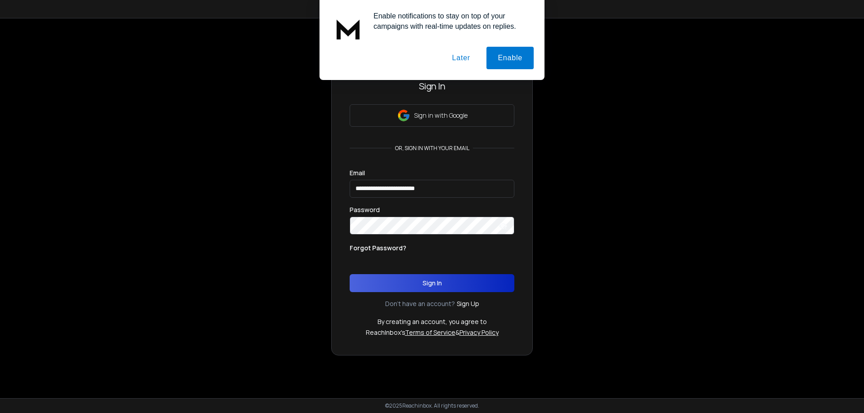
click at [452, 188] on input "**********" at bounding box center [432, 189] width 165 height 18
type input "**********"
click at [437, 279] on button "Sign In" at bounding box center [432, 283] width 165 height 18
click at [465, 58] on button "Later" at bounding box center [460, 58] width 40 height 22
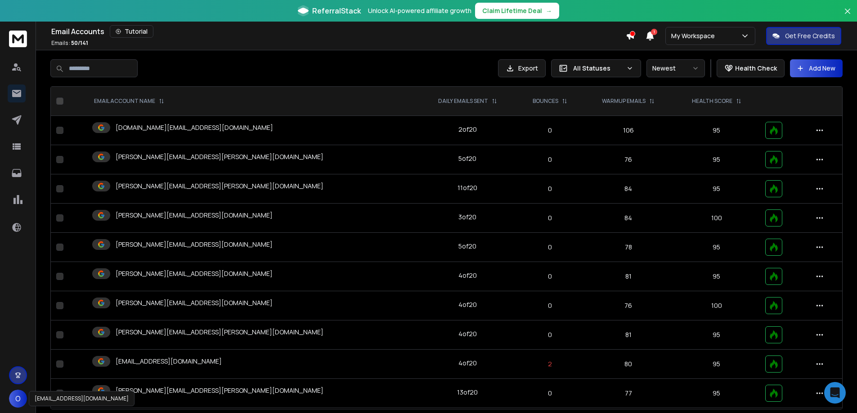
click at [21, 396] on span "O" at bounding box center [18, 399] width 18 height 18
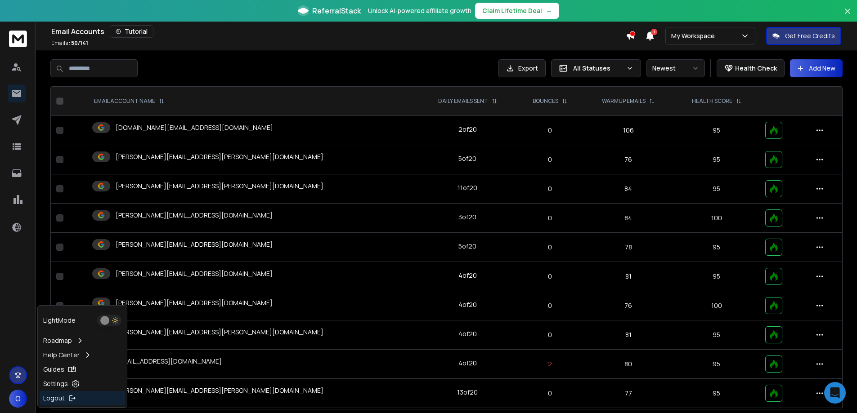
click at [73, 399] on icon at bounding box center [72, 398] width 6 height 6
